Goal: Transaction & Acquisition: Subscribe to service/newsletter

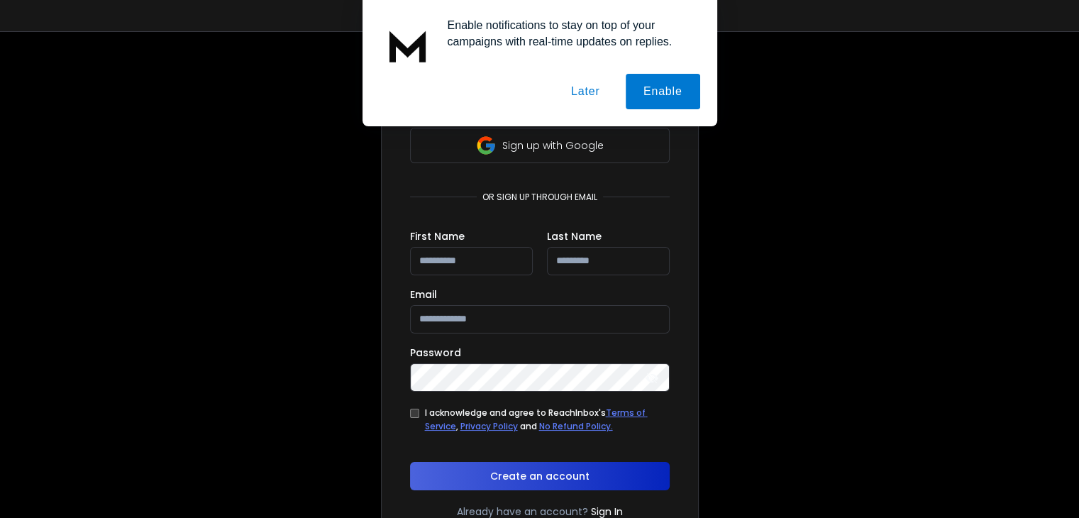
click at [588, 99] on button "Later" at bounding box center [586, 91] width 64 height 35
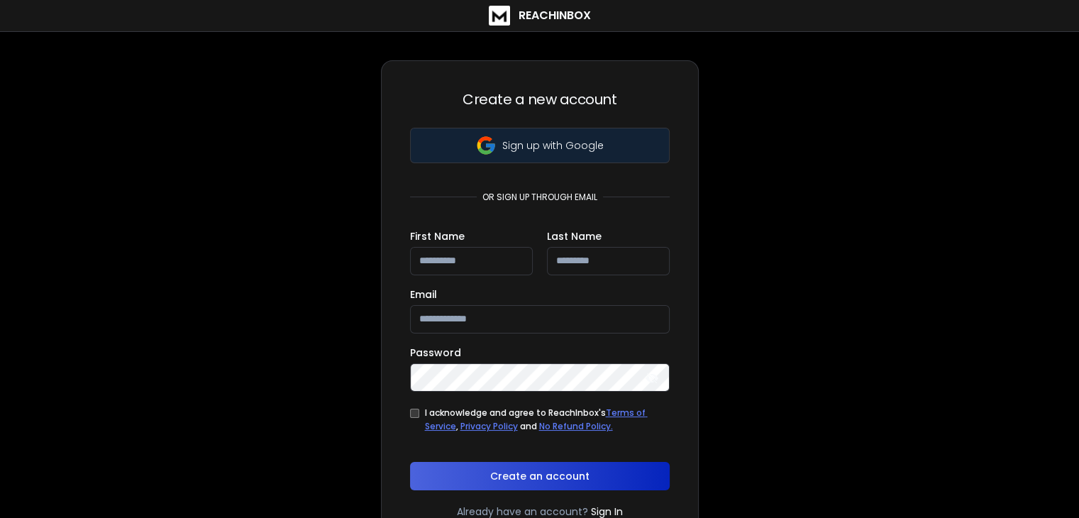
click at [511, 137] on button "Sign up with Google" at bounding box center [540, 145] width 260 height 35
